Goal: Task Accomplishment & Management: Manage account settings

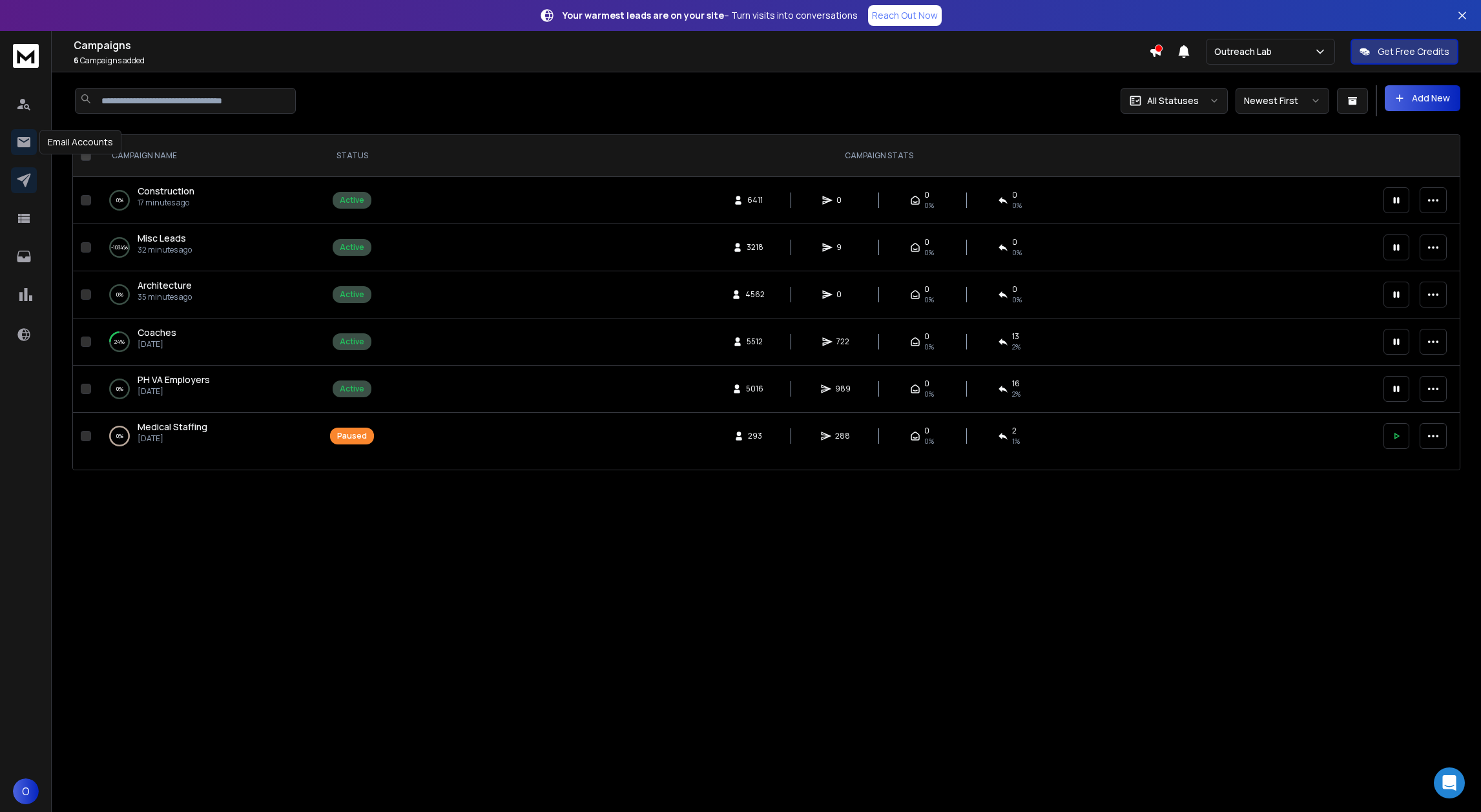
click at [20, 137] on icon at bounding box center [24, 142] width 13 height 11
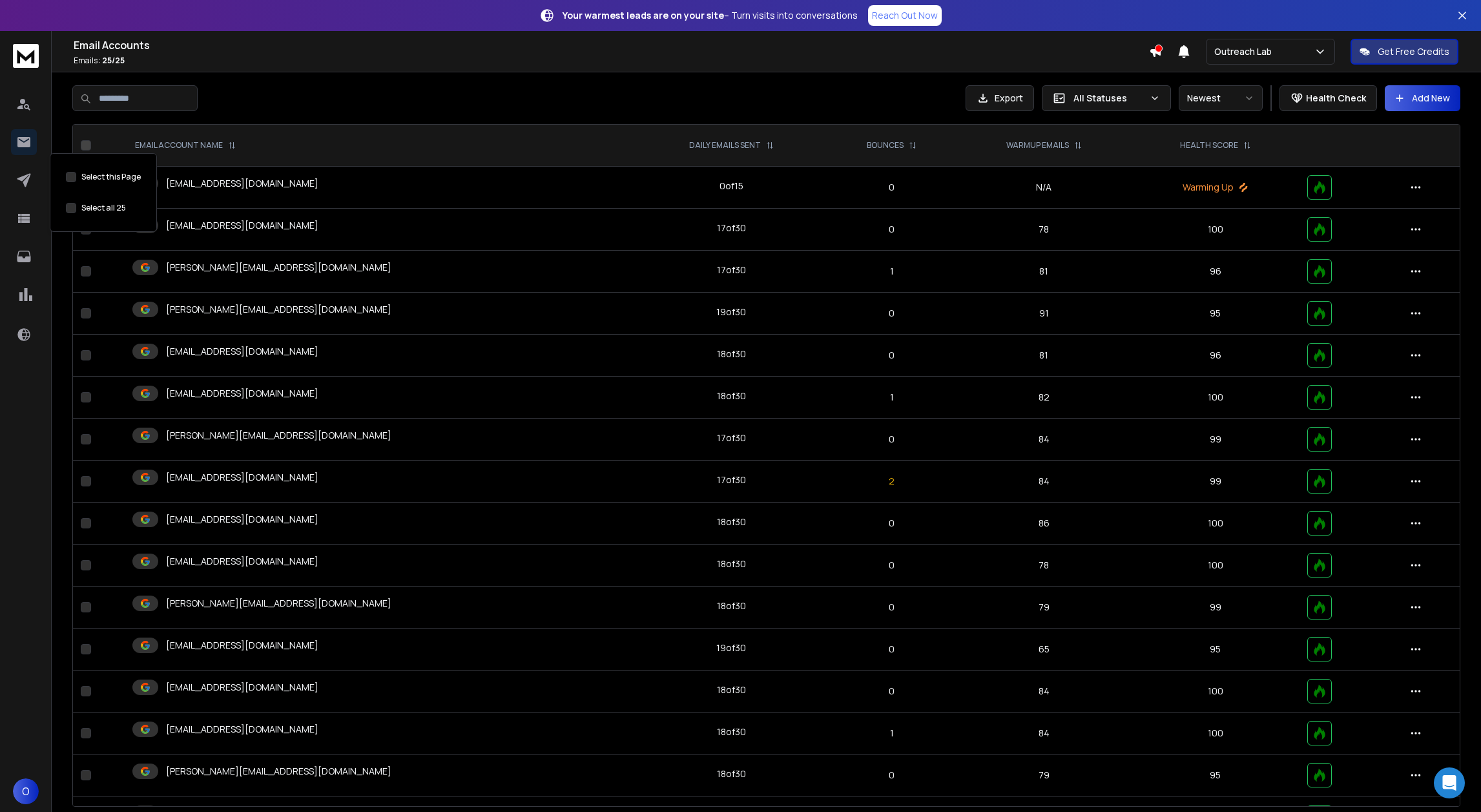
click at [72, 210] on button "Select this Page" at bounding box center [71, 208] width 11 height 11
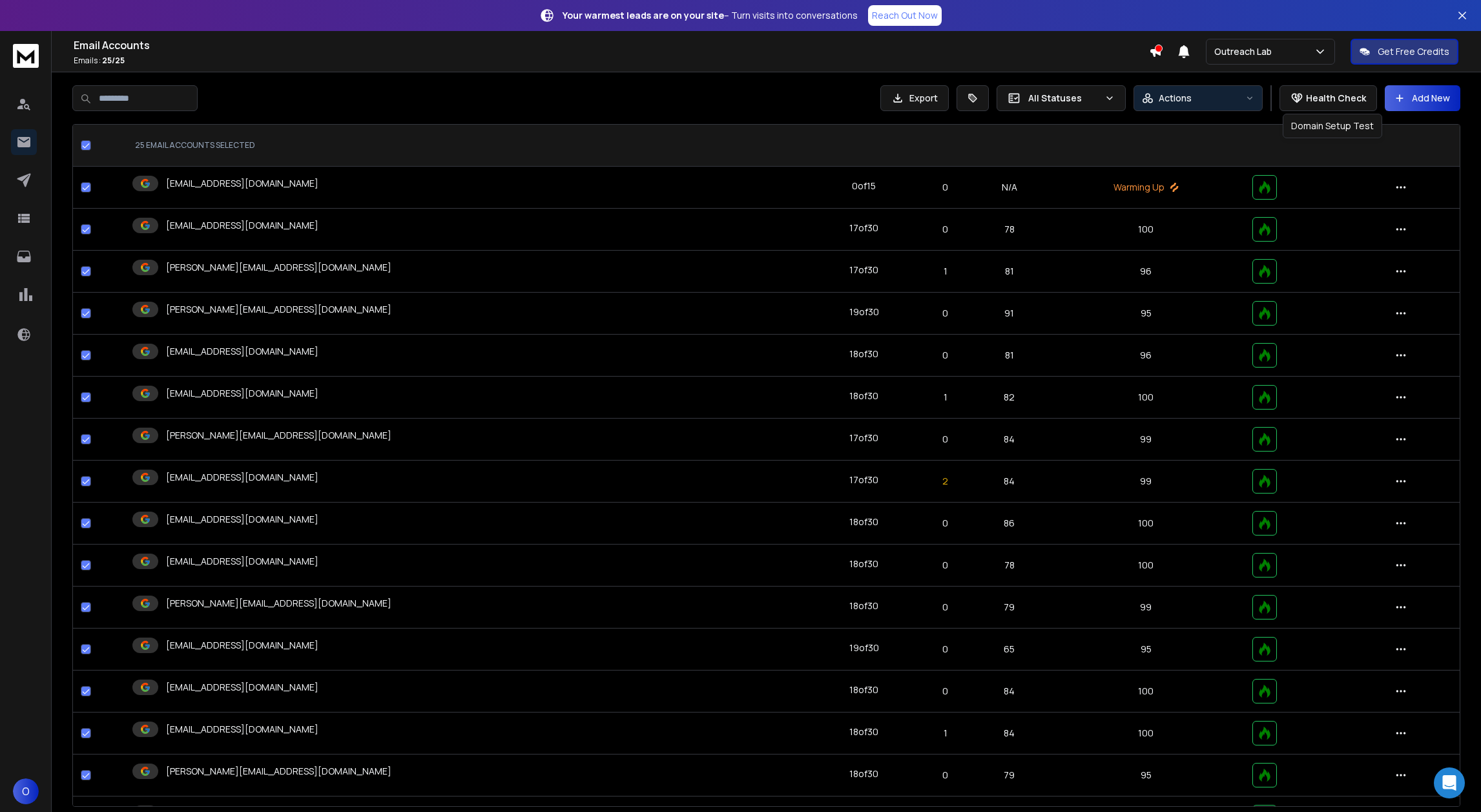
click at [1241, 102] on div "Actions" at bounding box center [1191, 98] width 98 height 13
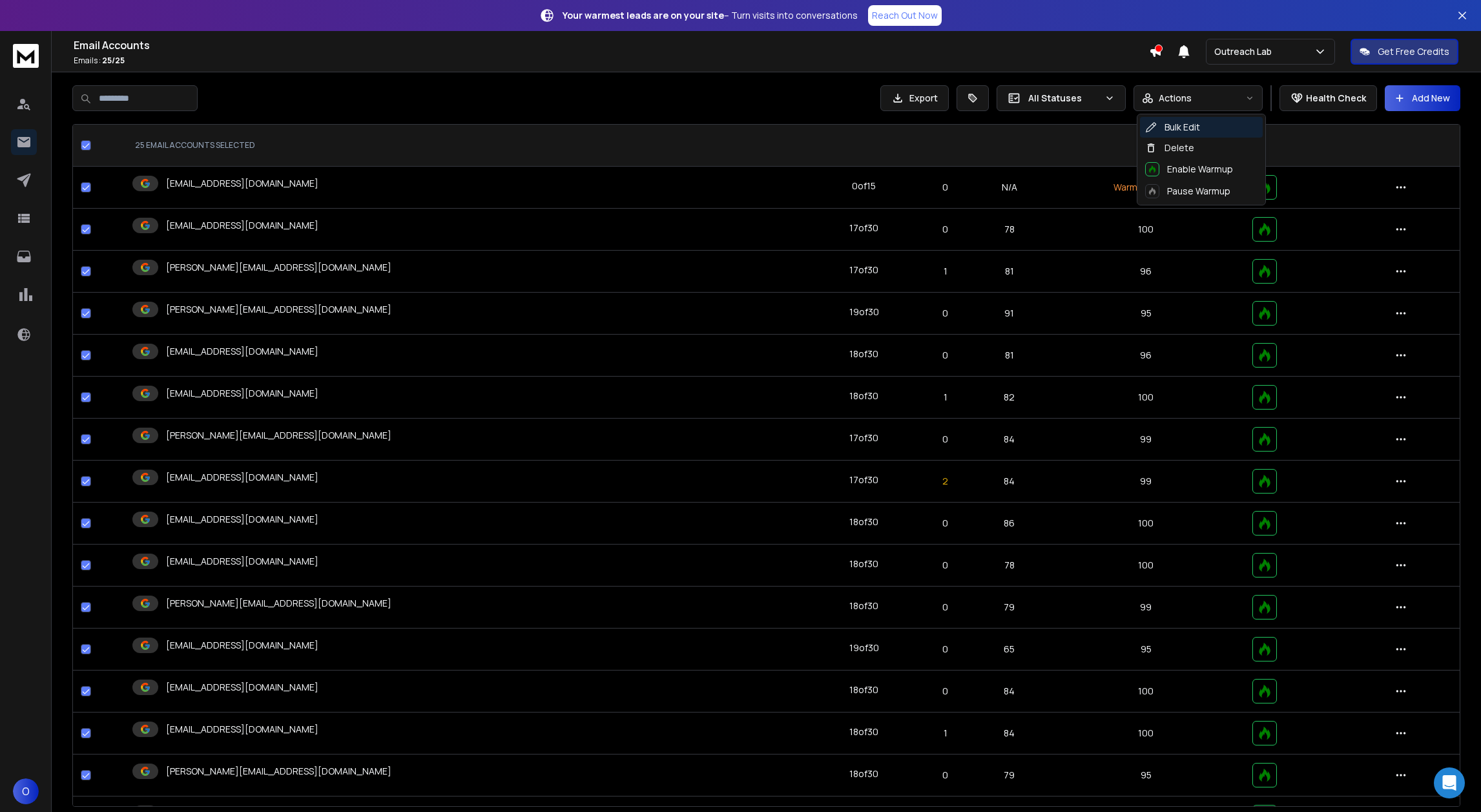
click at [1203, 126] on div "Bulk Edit" at bounding box center [1202, 126] width 123 height 20
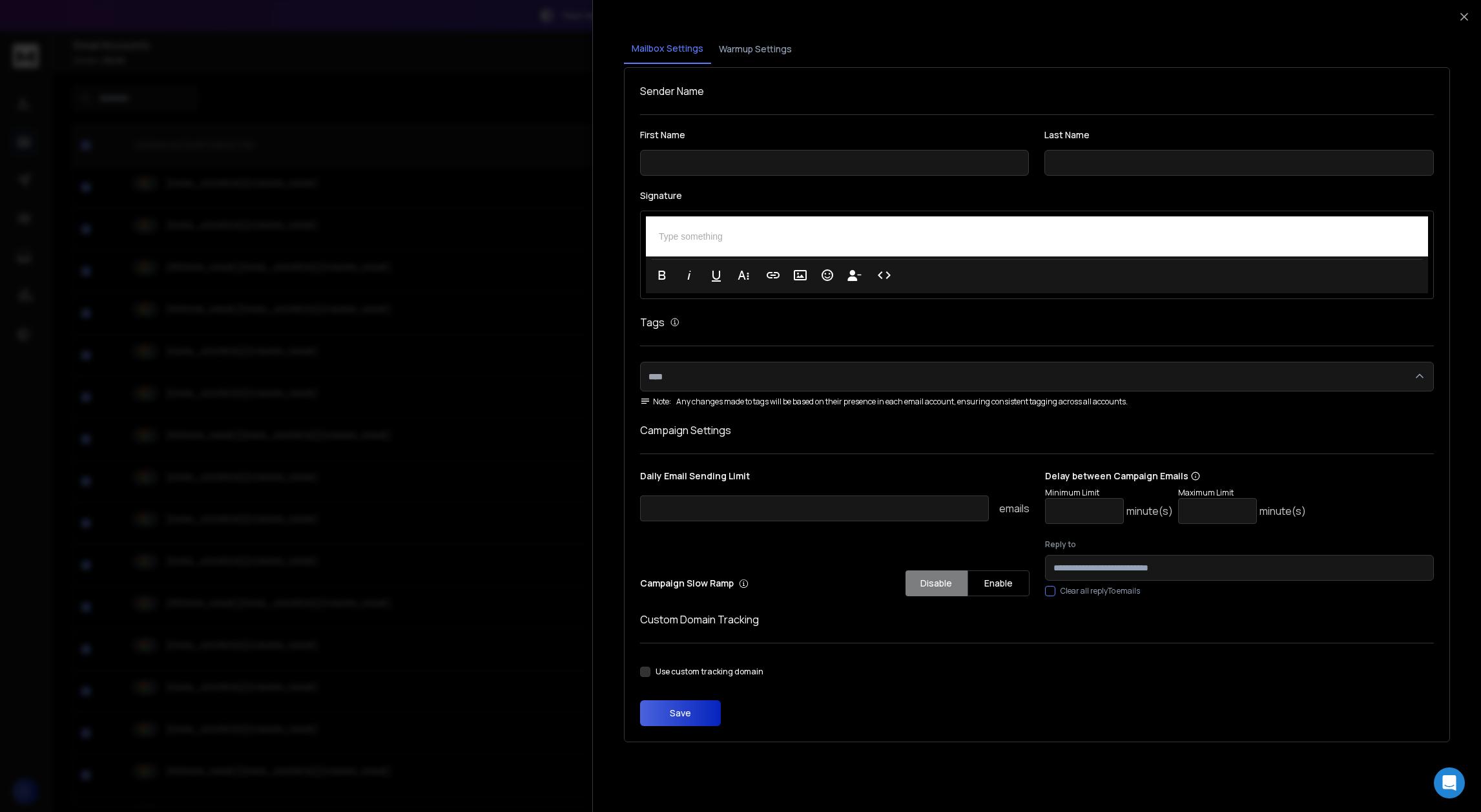
click at [726, 50] on button "Warmup Settings" at bounding box center [756, 49] width 88 height 28
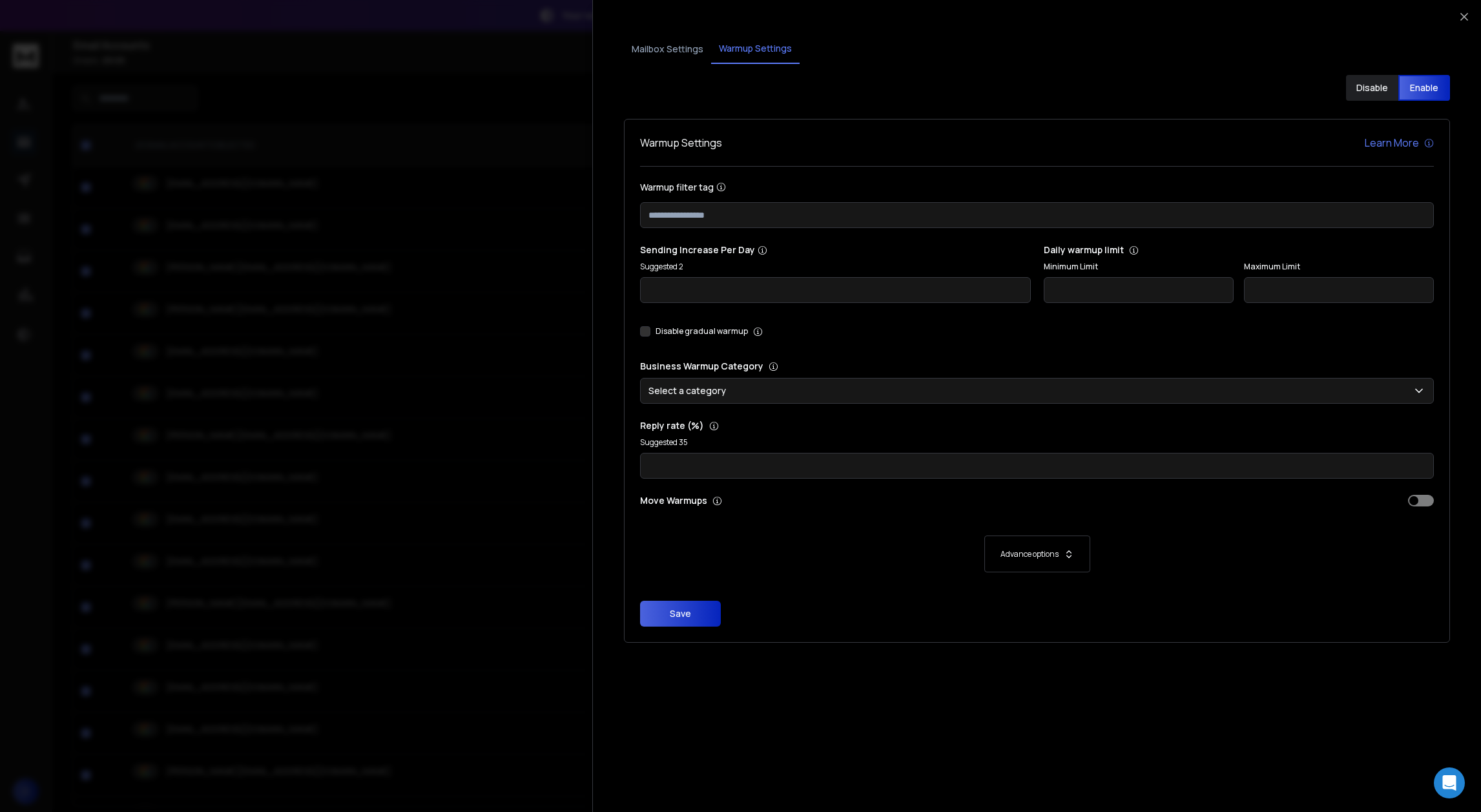
click at [1321, 295] on input "number" at bounding box center [1339, 290] width 190 height 26
type input "**"
click at [1121, 295] on input "number" at bounding box center [1139, 290] width 190 height 26
type input "*"
click at [725, 329] on label "Disable gradual warmup" at bounding box center [702, 331] width 92 height 11
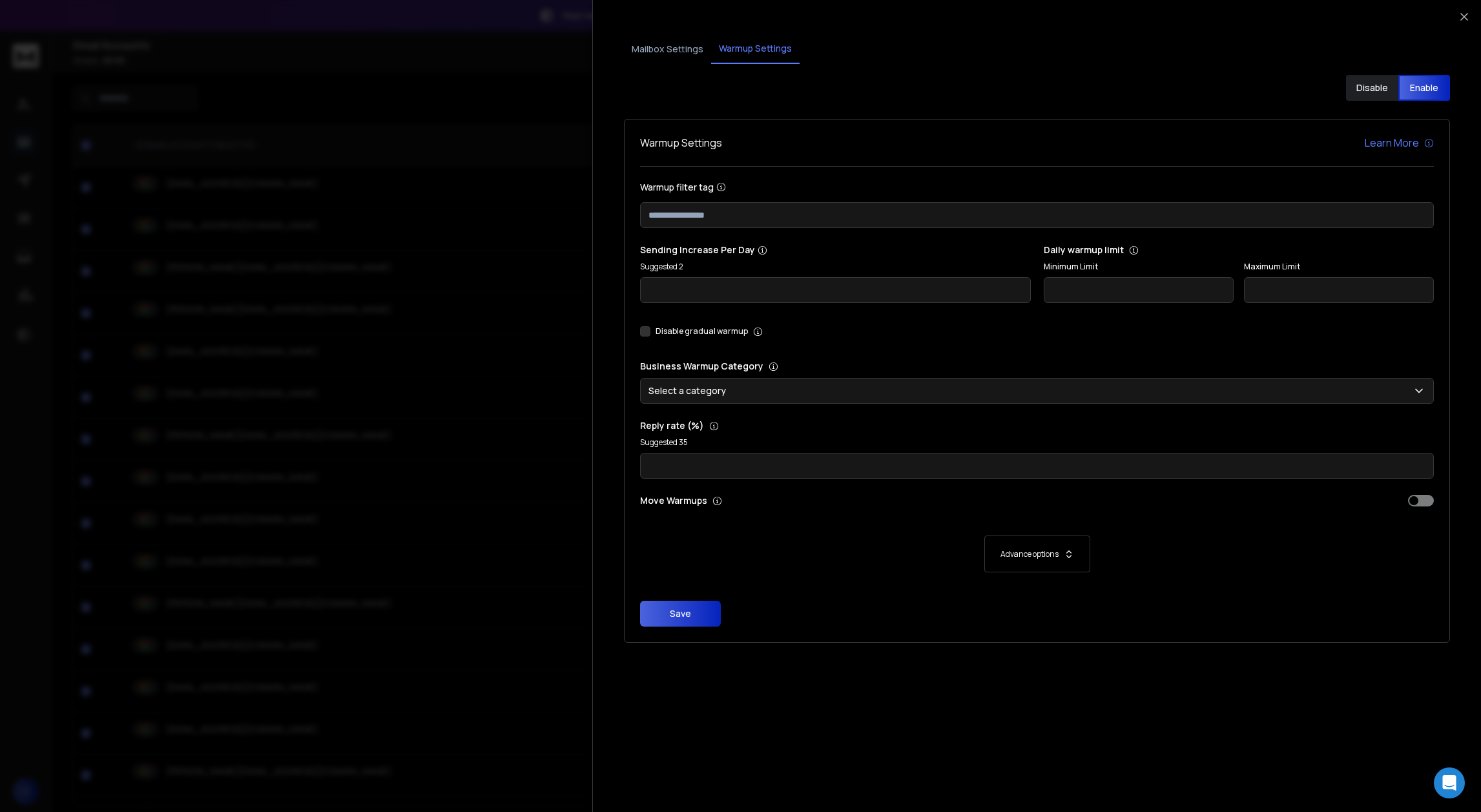
click at [650, 329] on button "Disable gradual warmup" at bounding box center [646, 331] width 11 height 11
click at [1053, 553] on p "Advance options" at bounding box center [1030, 554] width 58 height 11
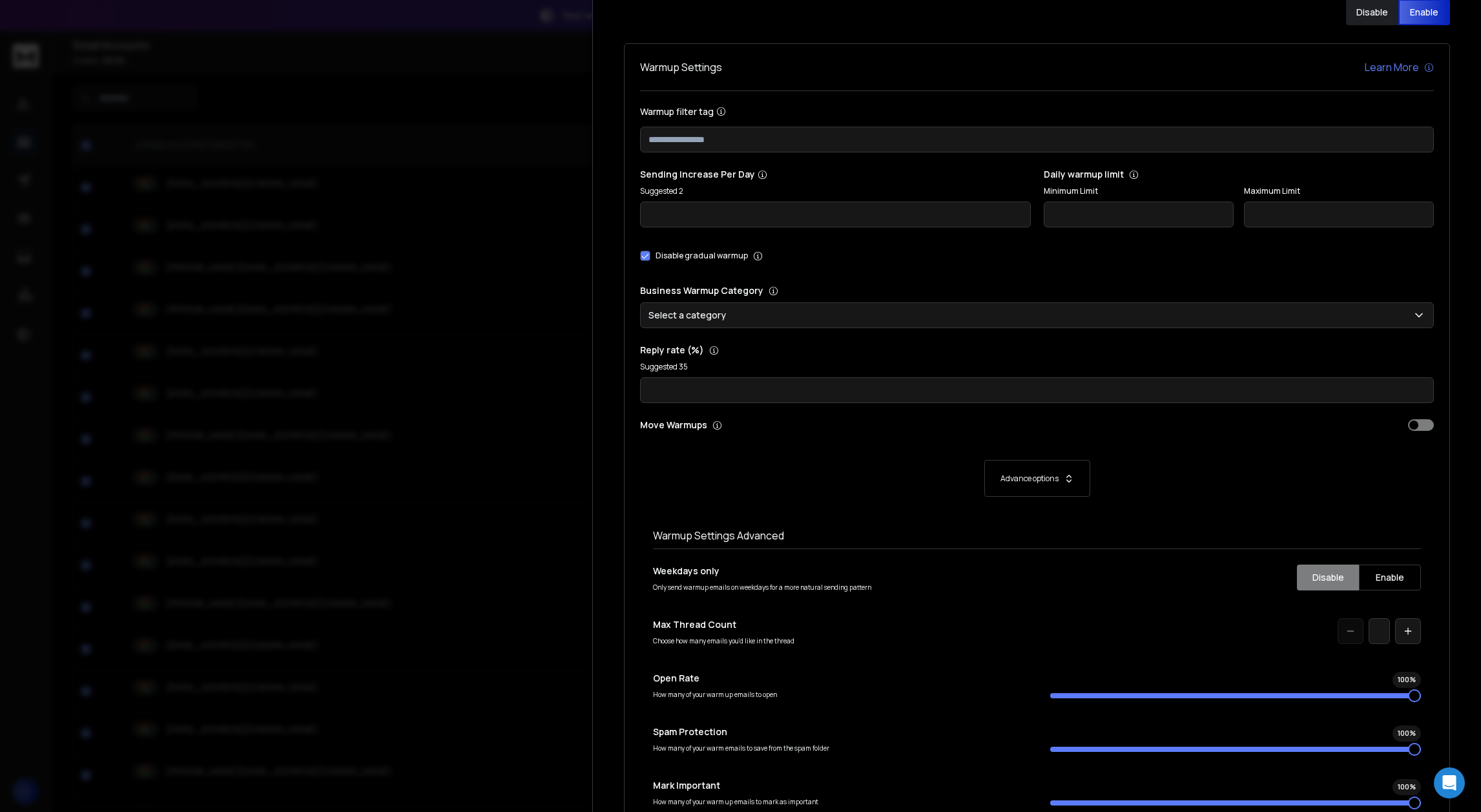
scroll to position [173, 0]
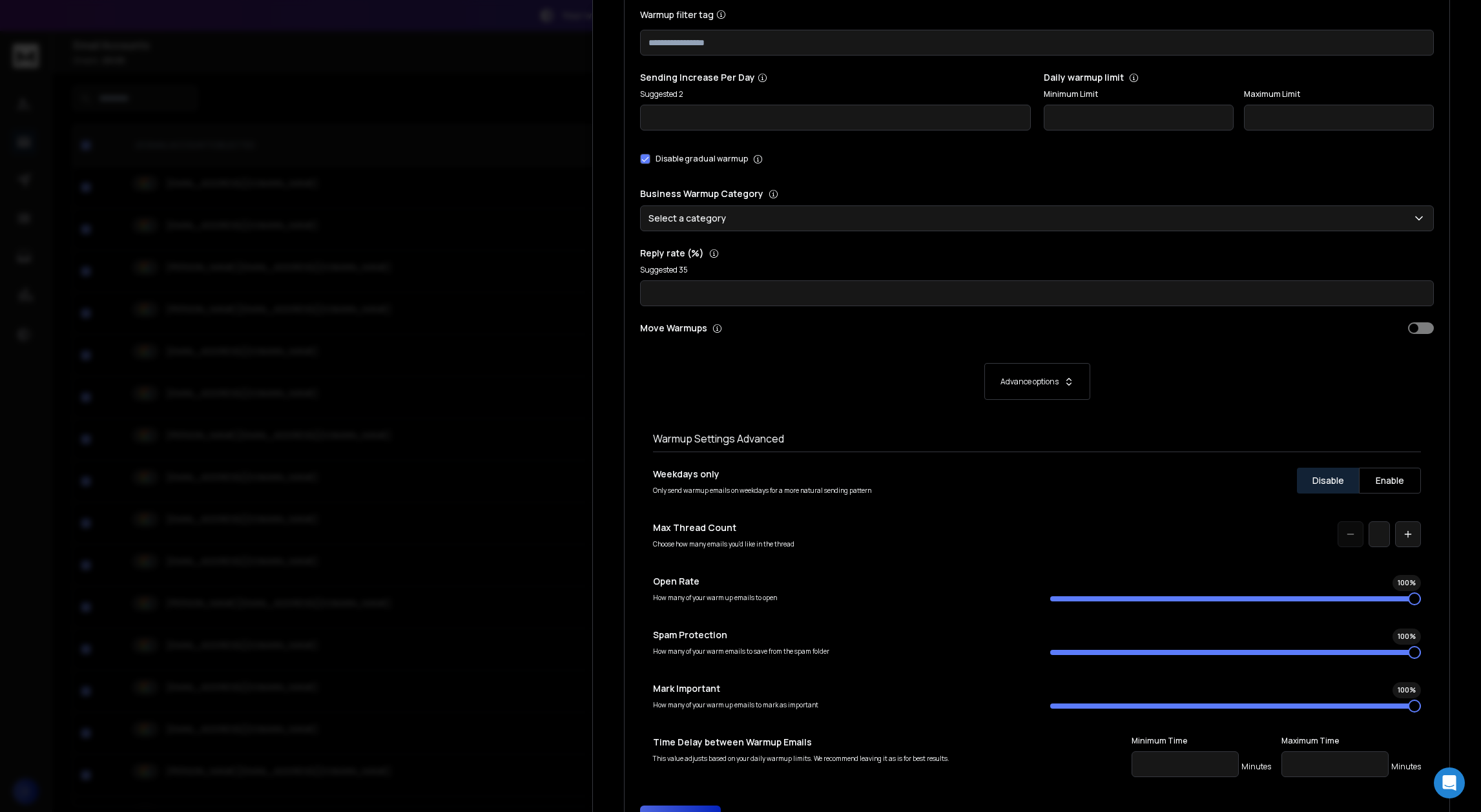
click at [1331, 481] on button "Disable" at bounding box center [1328, 480] width 62 height 26
click at [1397, 531] on button "button" at bounding box center [1408, 533] width 26 height 26
click at [1263, 707] on span at bounding box center [1235, 706] width 371 height 5
click at [1233, 701] on span at bounding box center [1236, 706] width 13 height 13
click at [1403, 530] on icon "button" at bounding box center [1409, 534] width 11 height 11
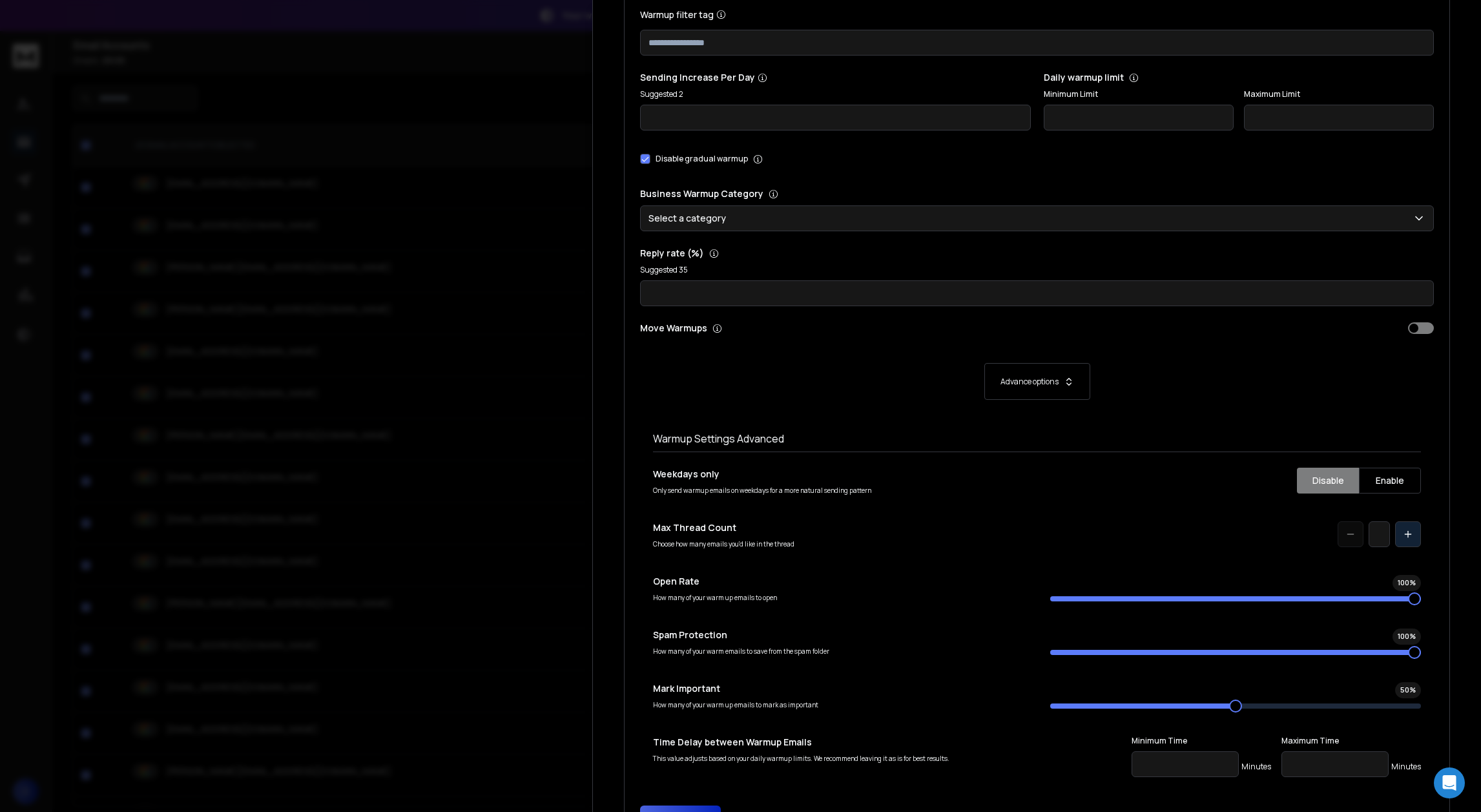
type input "*"
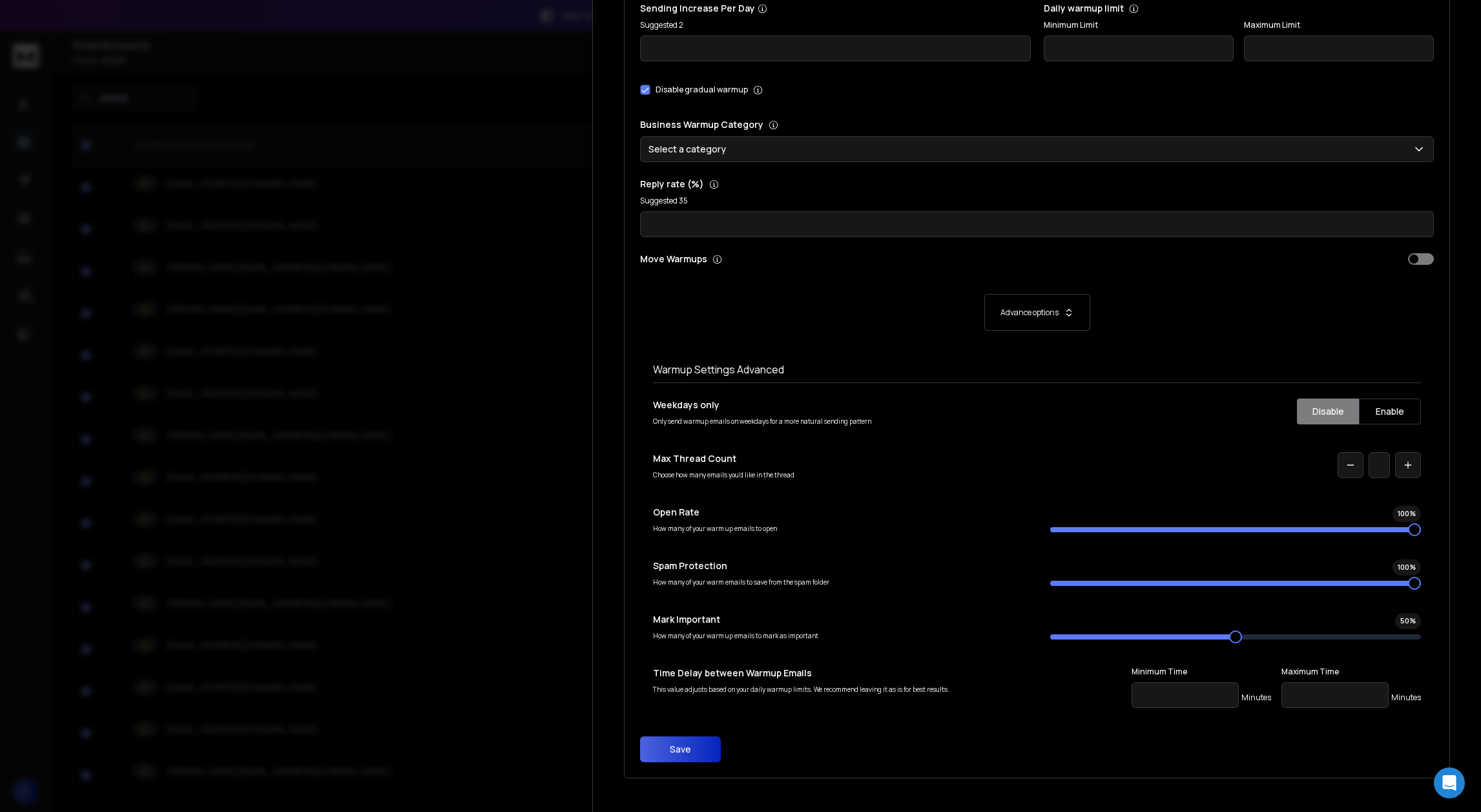
scroll to position [244, 0]
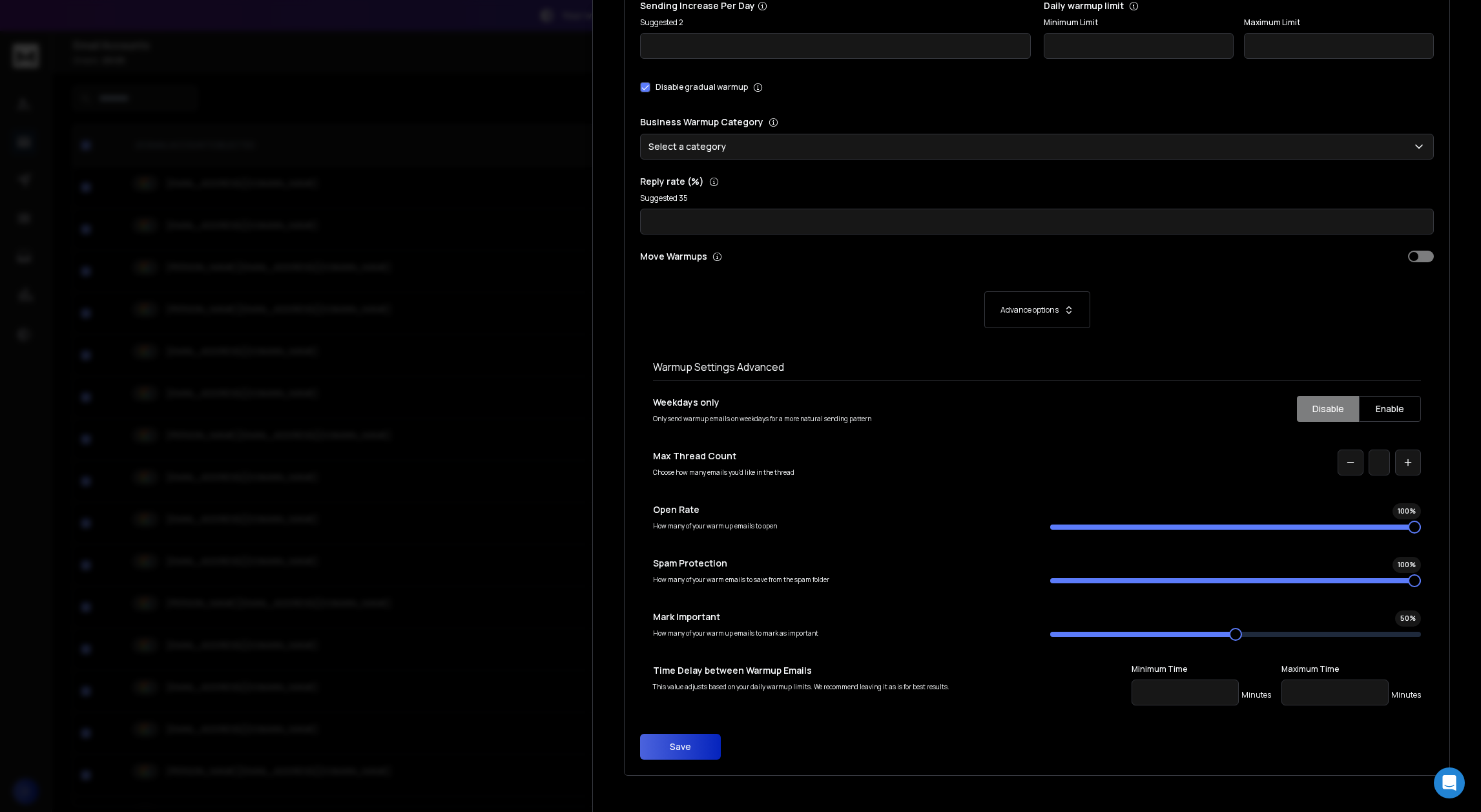
click at [698, 742] on button "Save" at bounding box center [681, 746] width 81 height 26
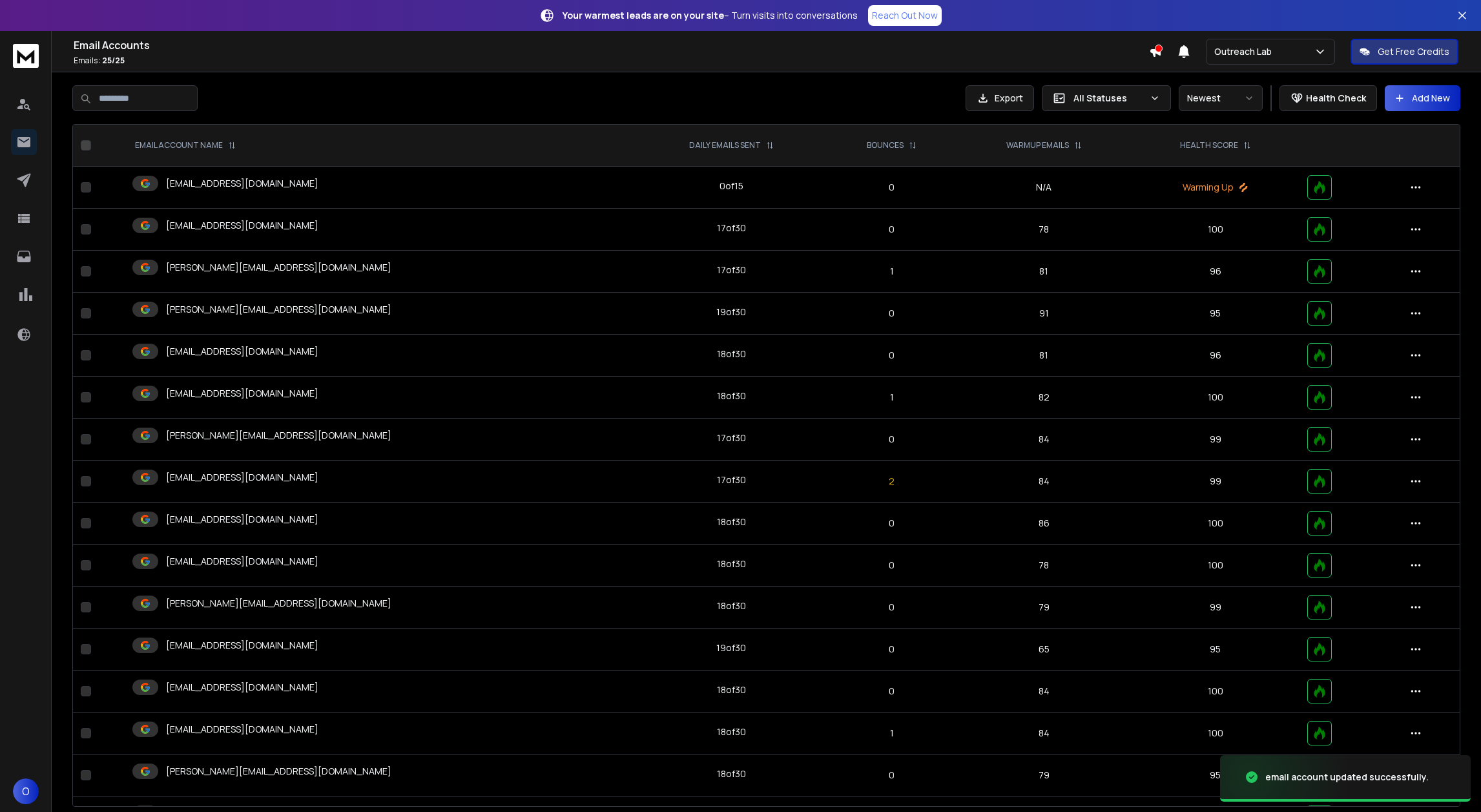
click at [636, 276] on td "17 of 30" at bounding box center [732, 267] width 192 height 34
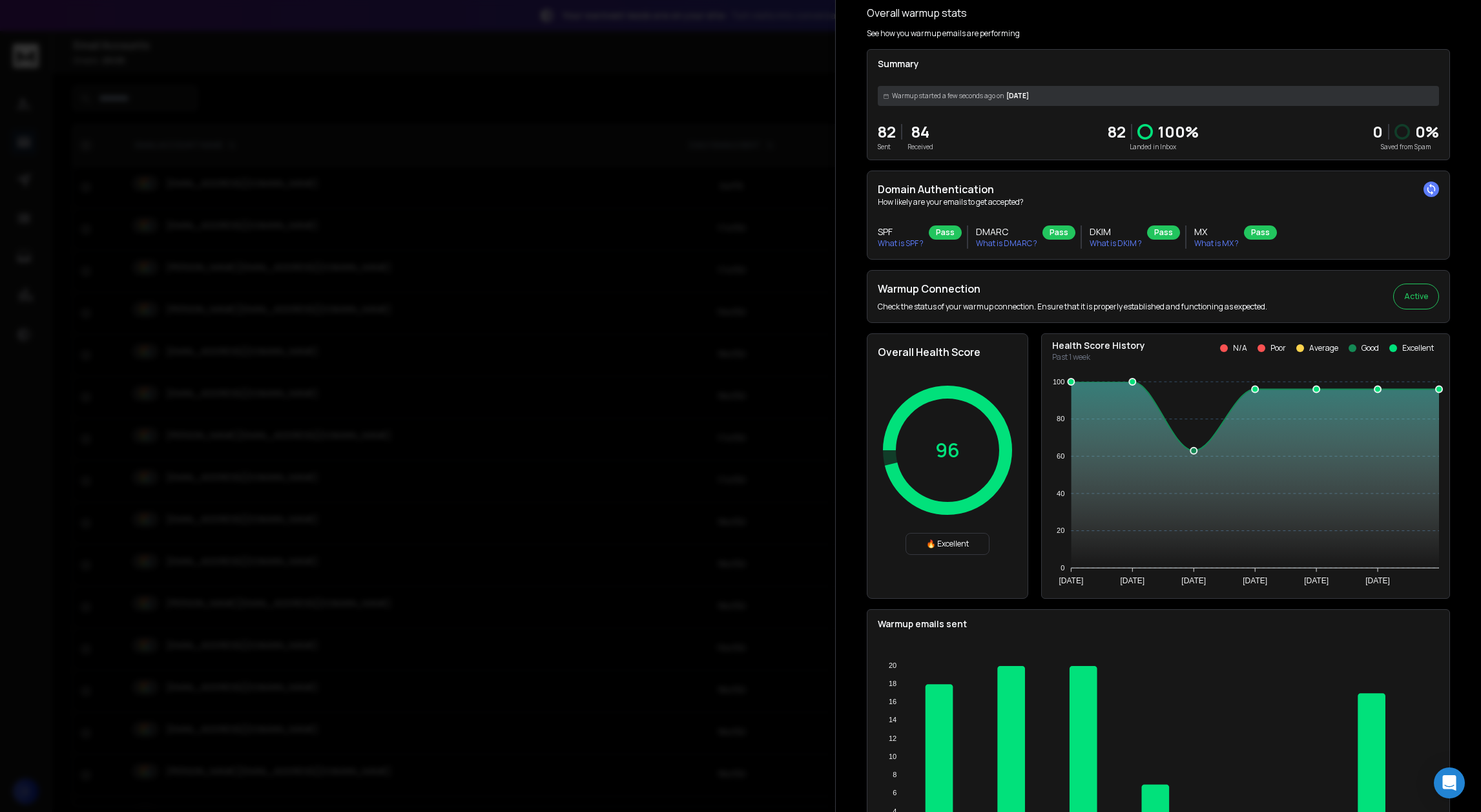
scroll to position [213, 0]
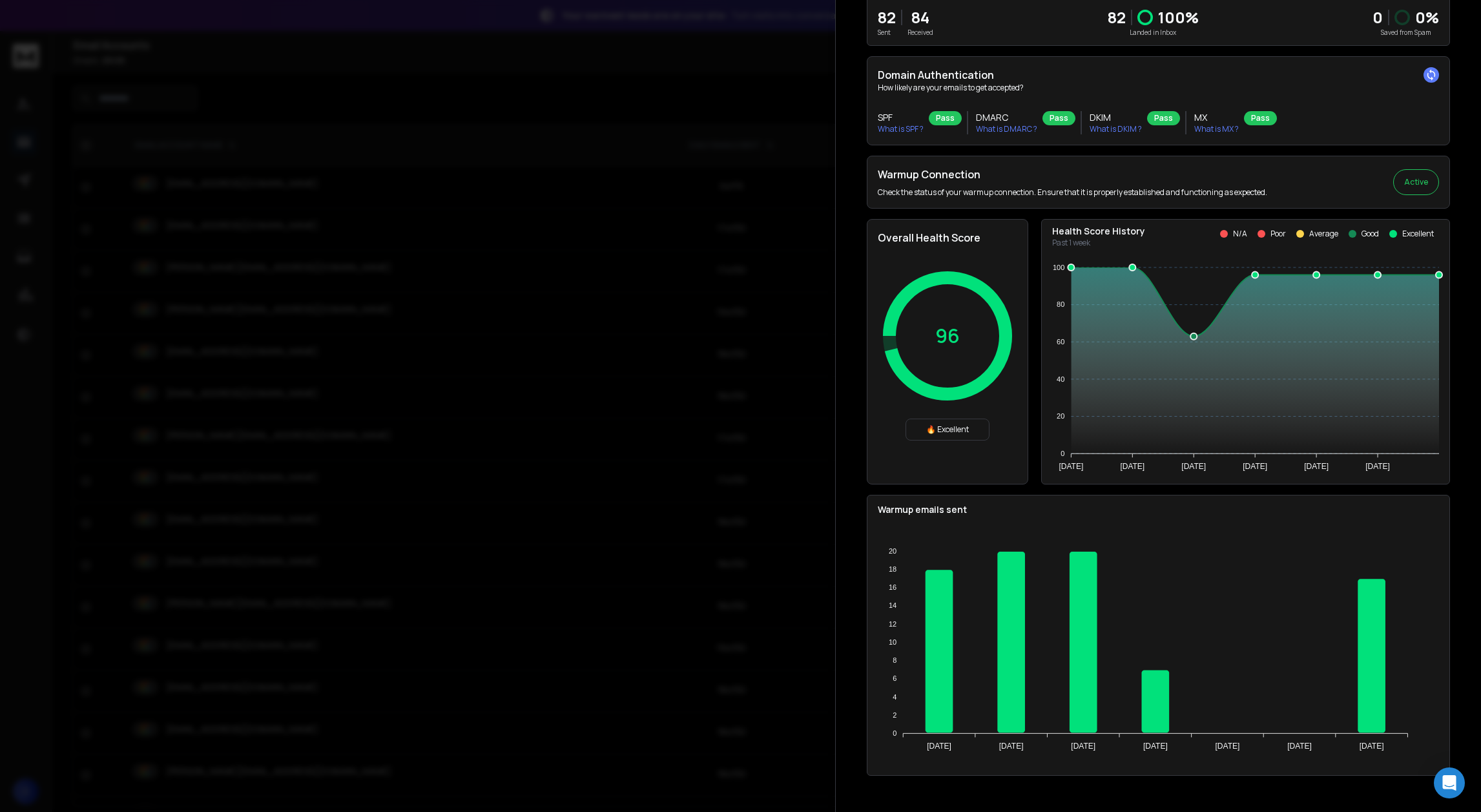
click at [513, 393] on div at bounding box center [740, 406] width 1481 height 812
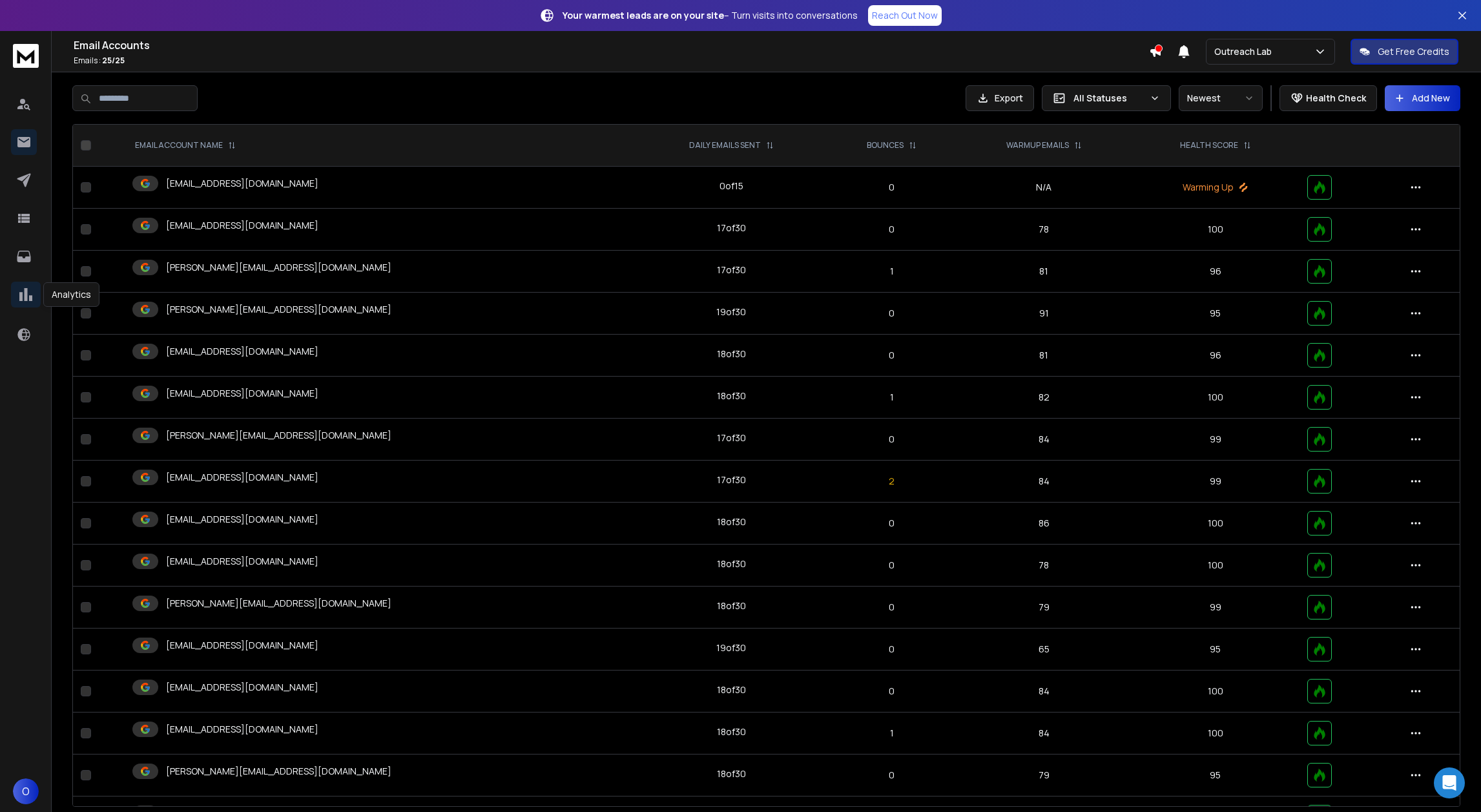
click at [26, 290] on icon at bounding box center [26, 294] width 13 height 13
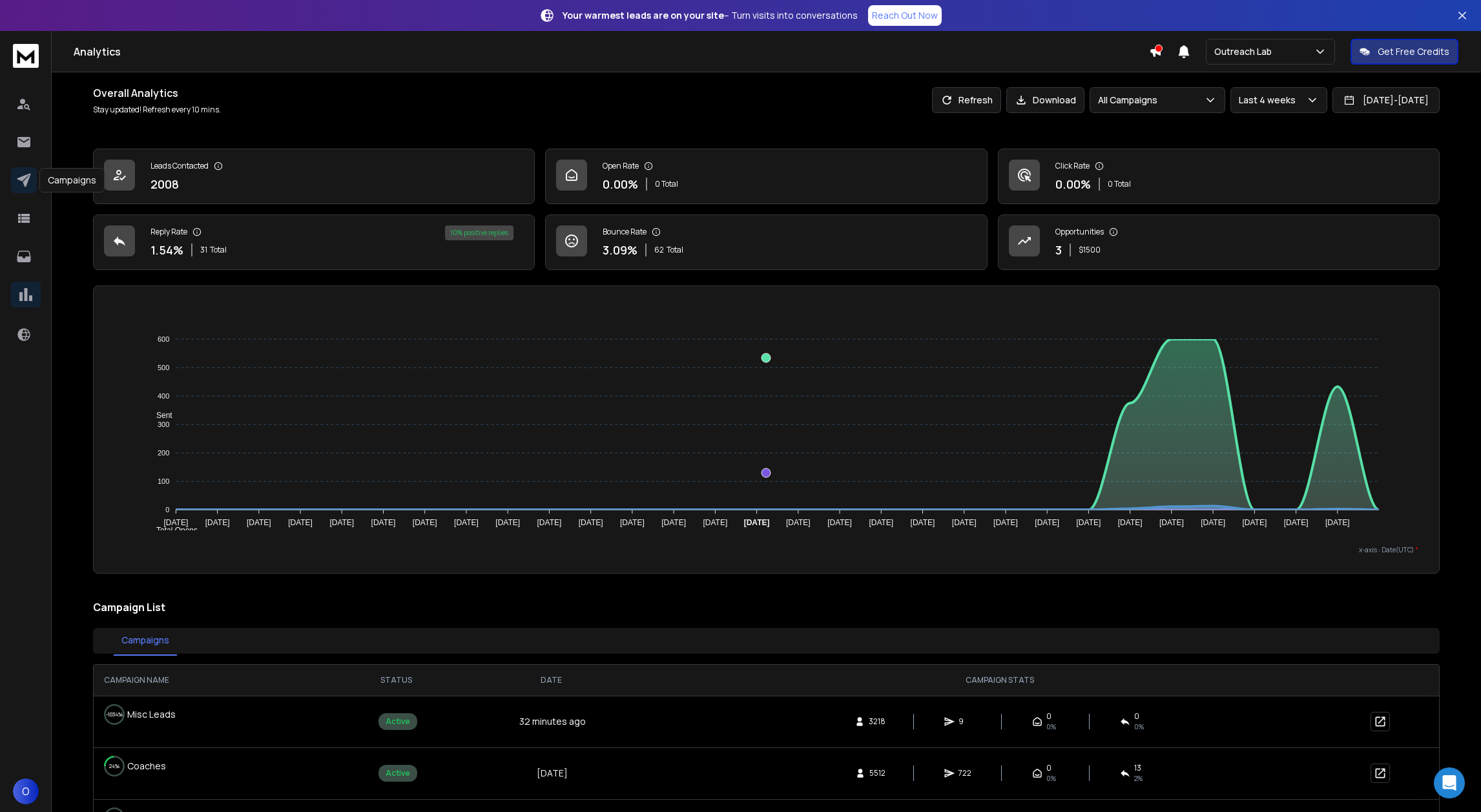
click at [22, 185] on icon at bounding box center [24, 180] width 16 height 16
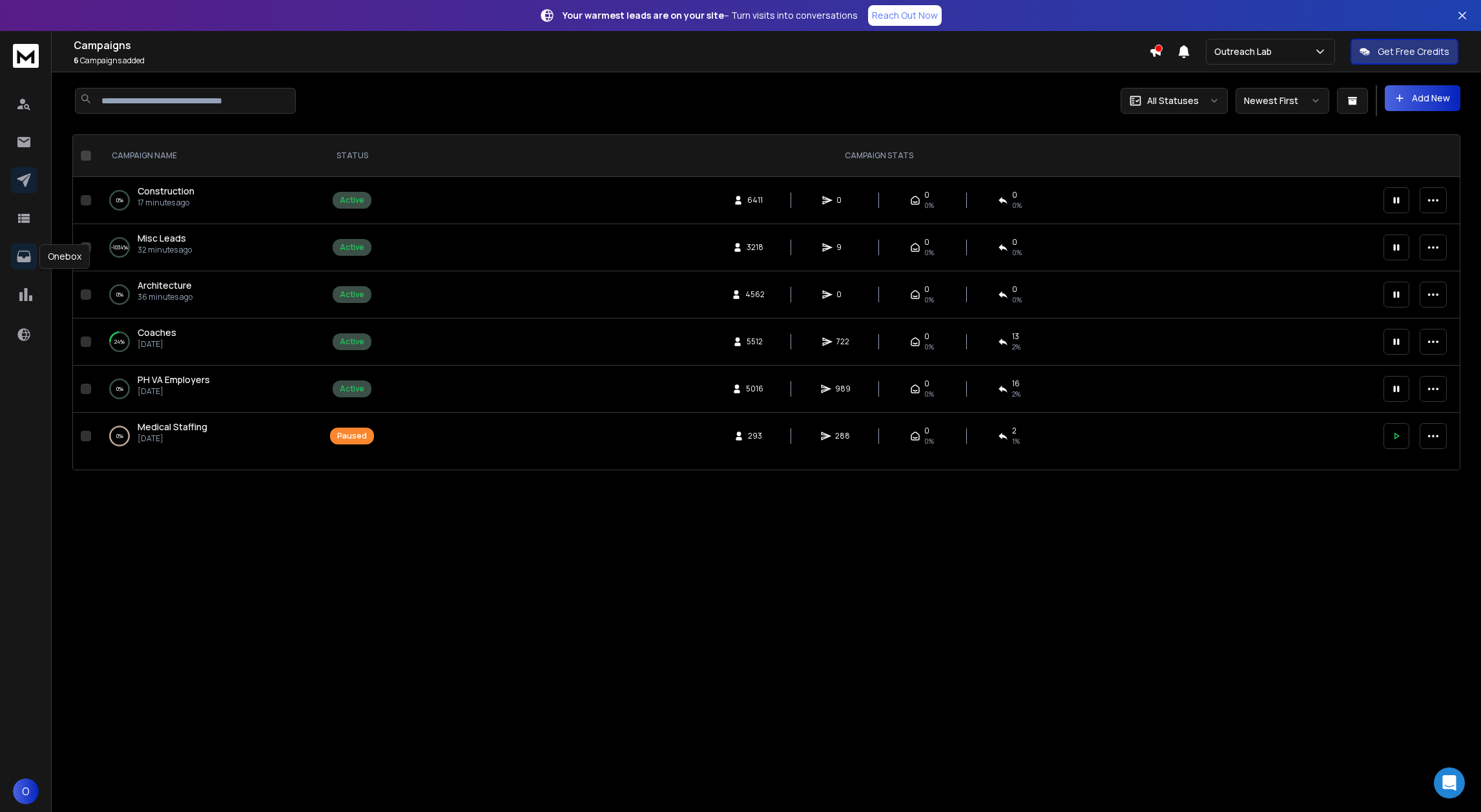
click at [30, 265] on link at bounding box center [24, 256] width 26 height 26
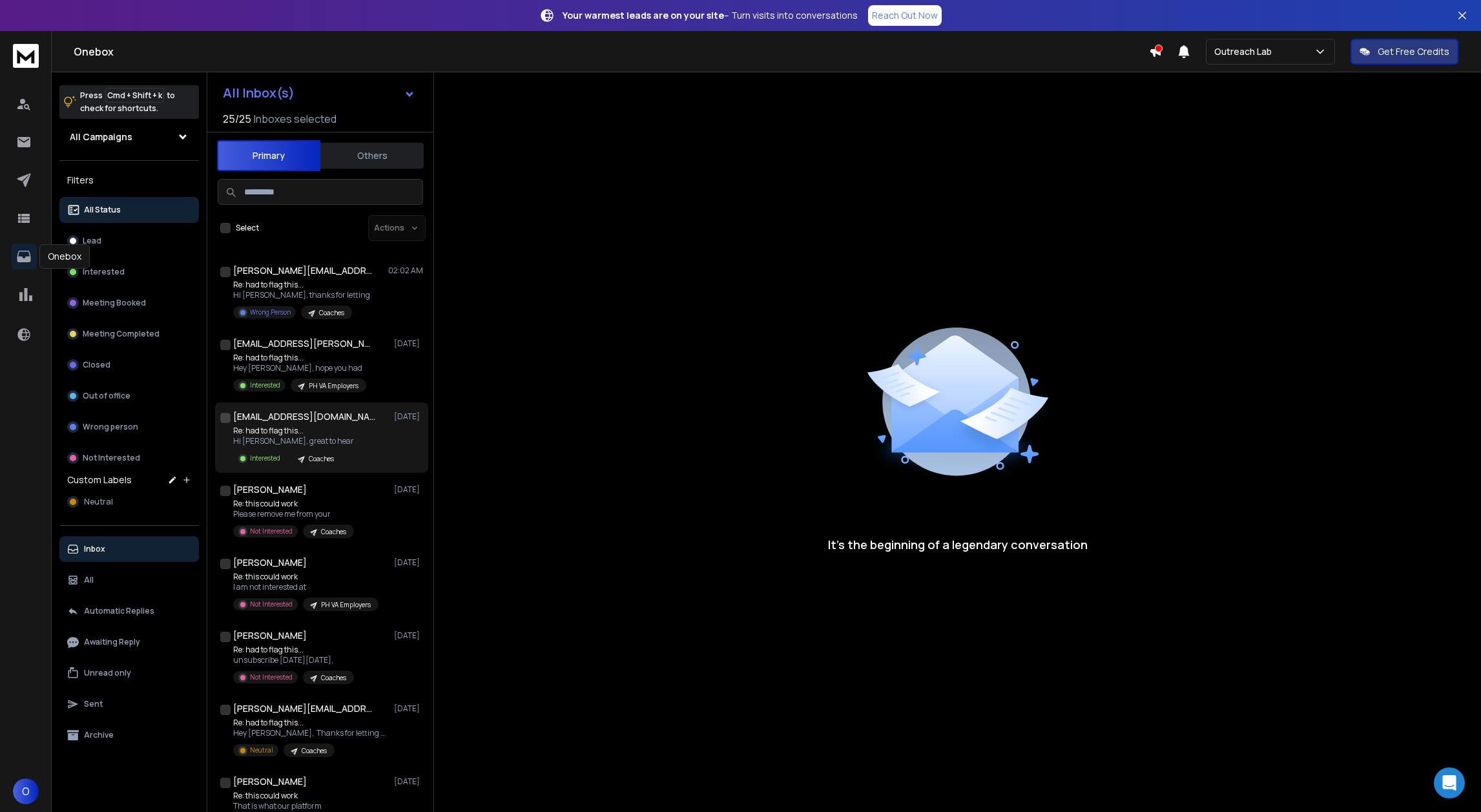
click at [302, 423] on div "bburnett@esourcecoach.com 15 Sep Re: had to flag this... Hi Blake, great to hea…" at bounding box center [328, 437] width 190 height 55
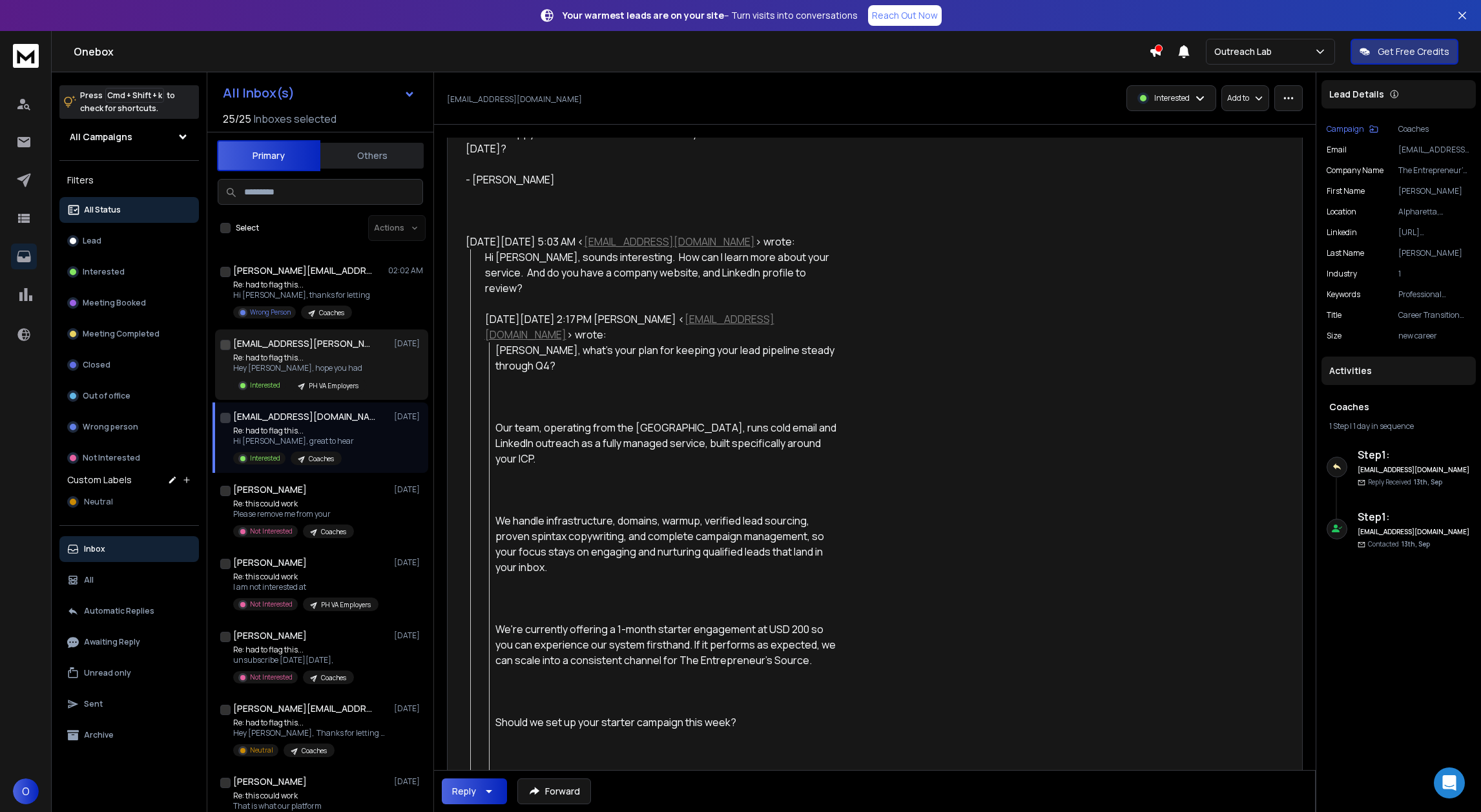
click at [316, 352] on p "Re: had to flag this..." at bounding box center [300, 358] width 133 height 11
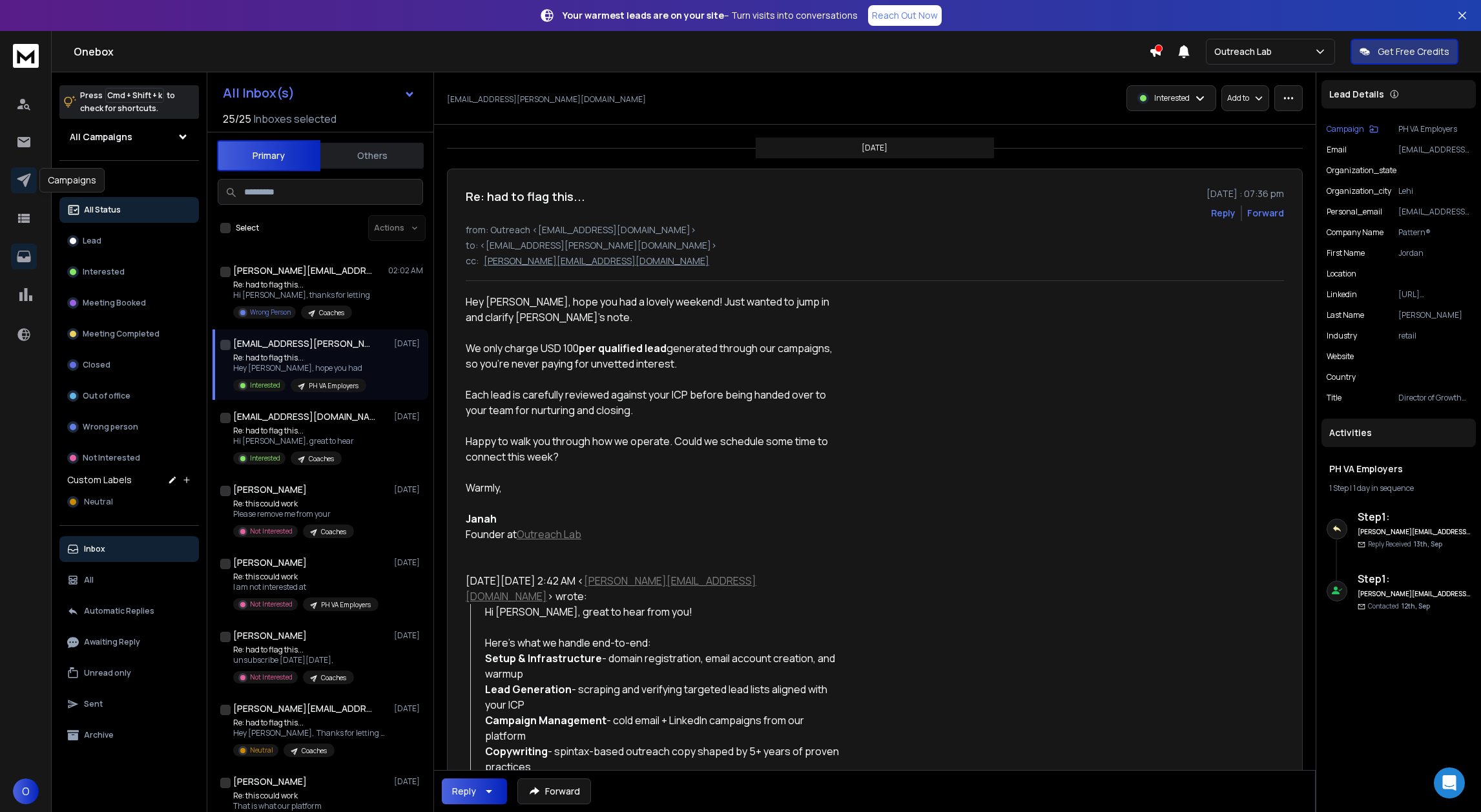
click at [20, 180] on icon at bounding box center [23, 180] width 14 height 14
